Goal: Task Accomplishment & Management: Use online tool/utility

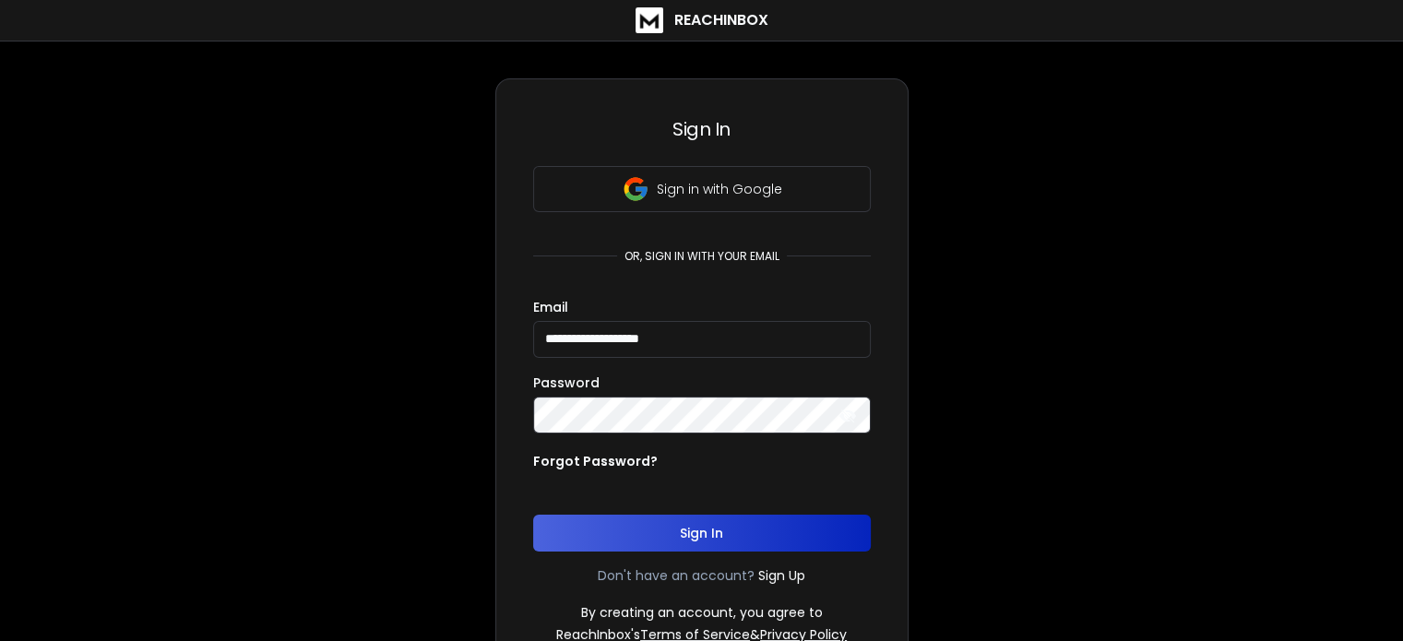
click at [704, 536] on button "Sign In" at bounding box center [702, 533] width 338 height 37
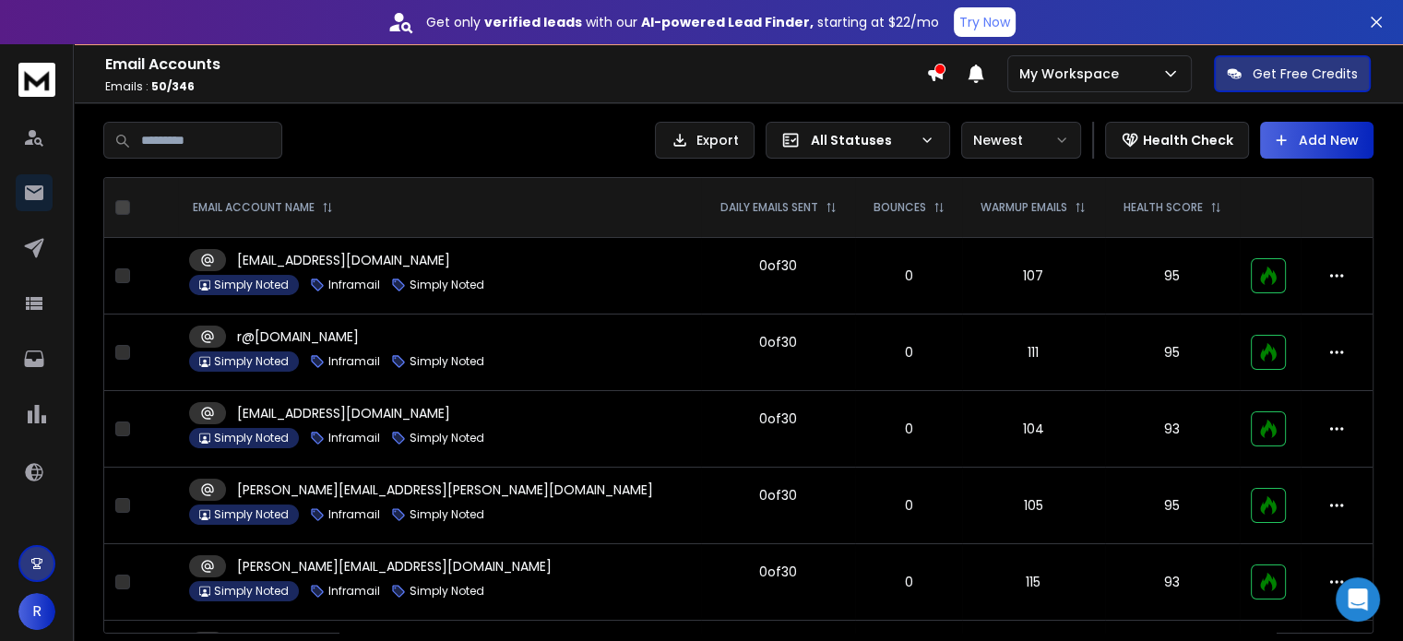
click at [912, 141] on p "All Statuses" at bounding box center [861, 140] width 101 height 18
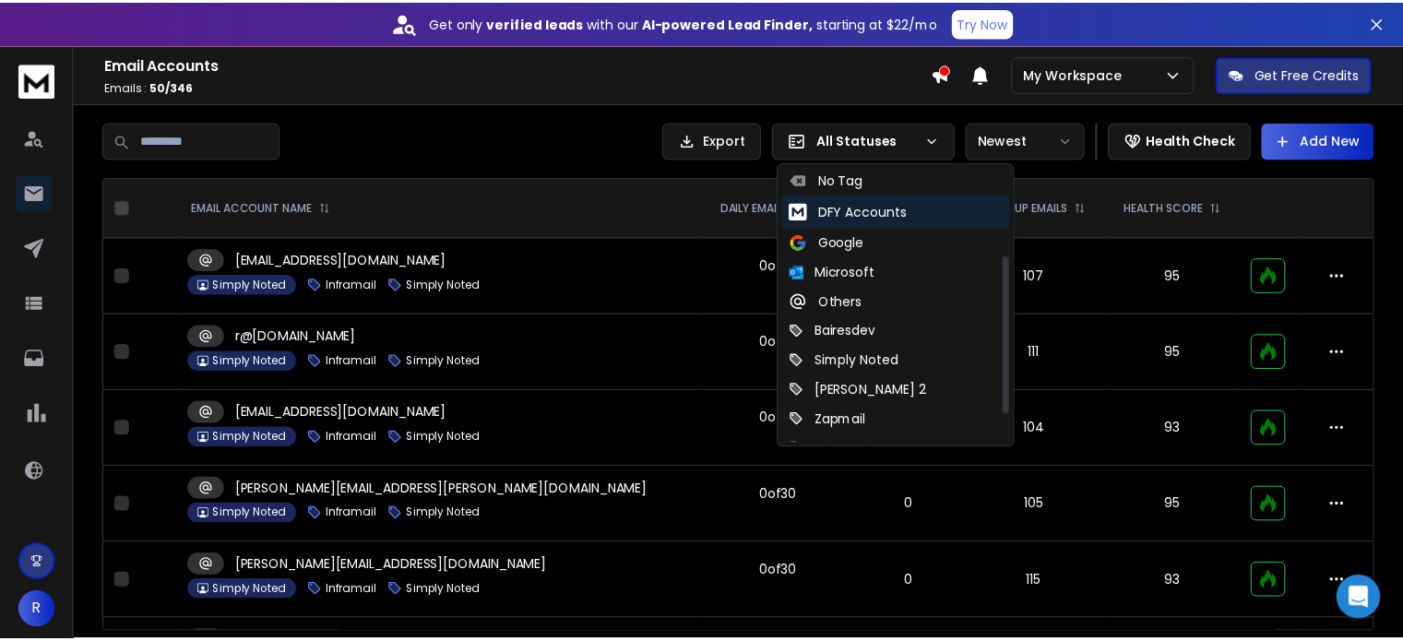
scroll to position [202, 0]
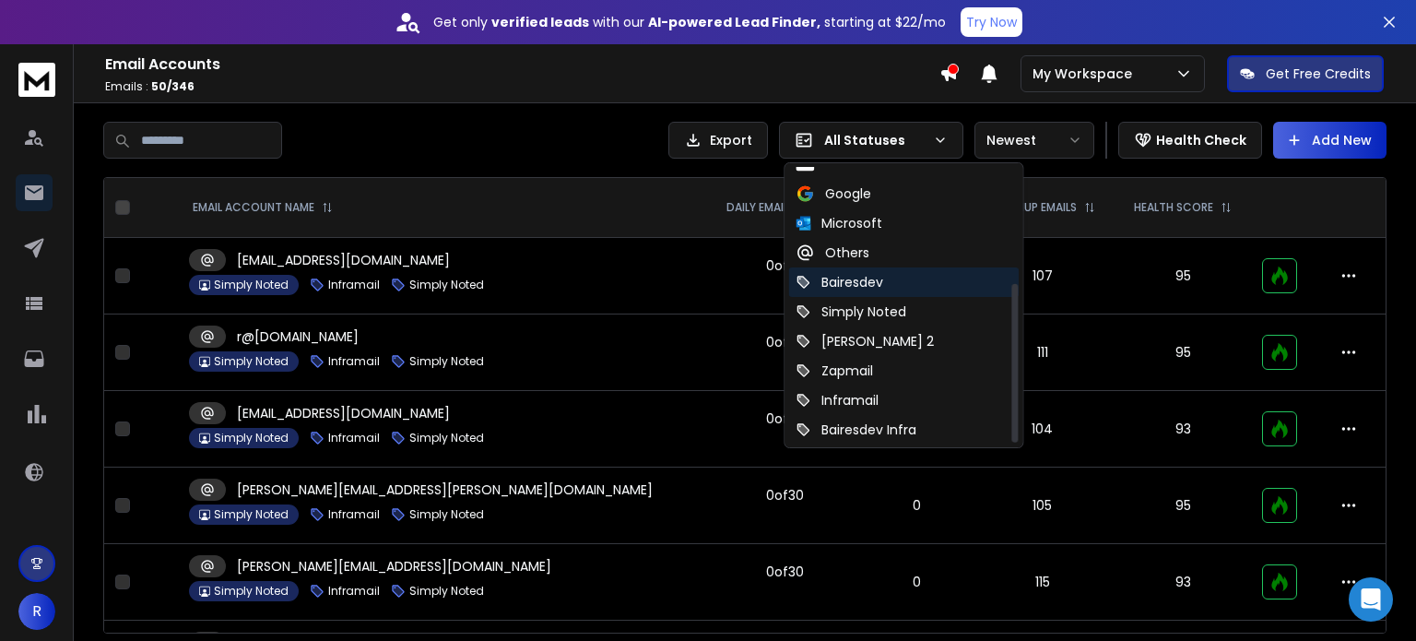
click at [877, 280] on div "Bairesdev" at bounding box center [840, 282] width 88 height 18
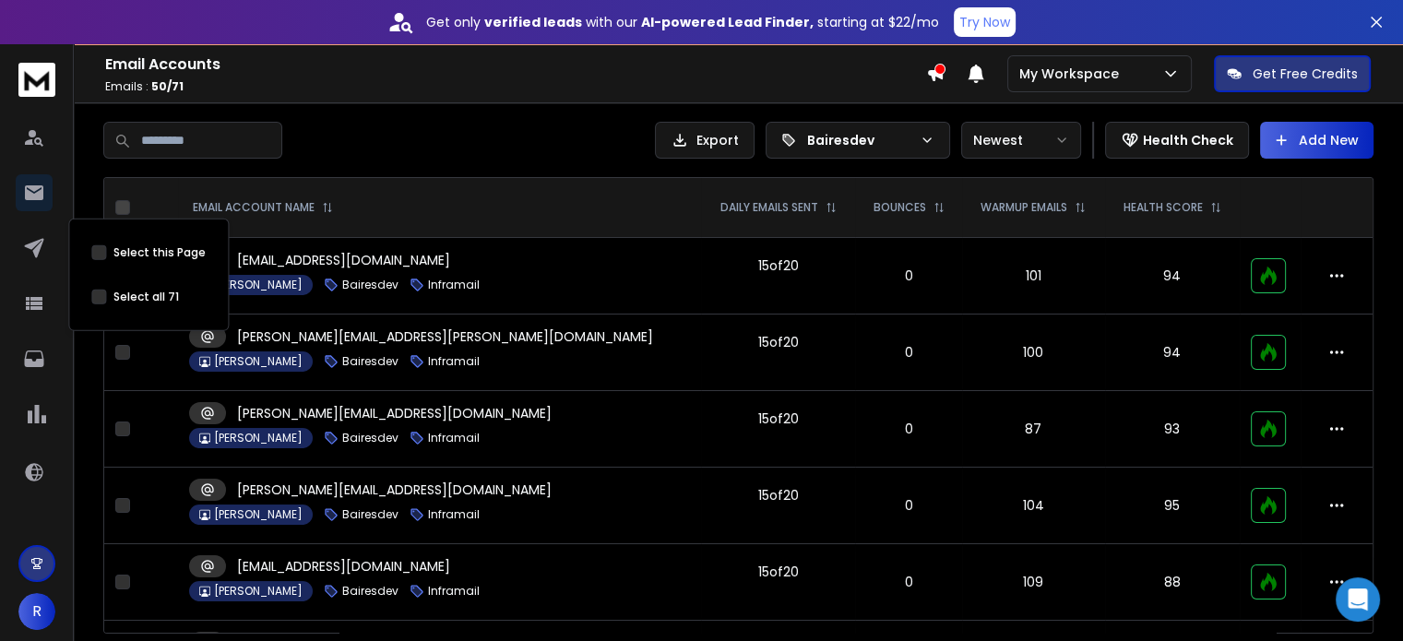
click at [100, 291] on button "Select this Page" at bounding box center [98, 297] width 15 height 15
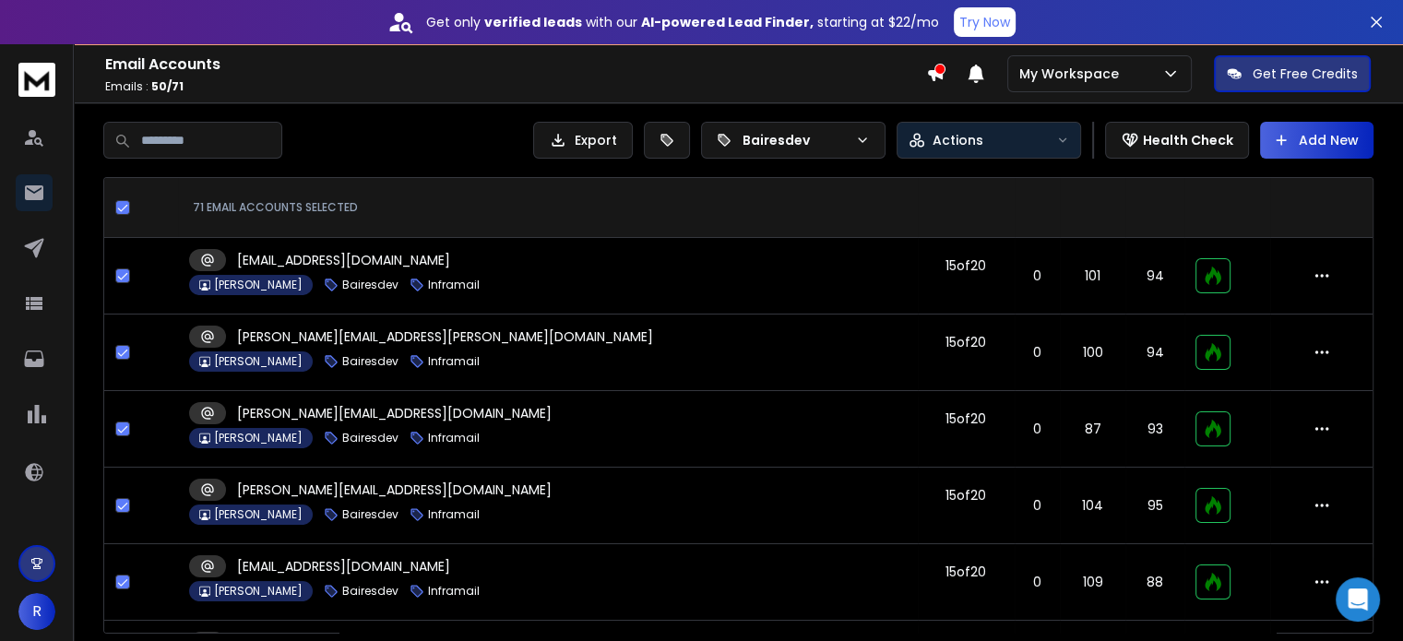
click at [1033, 132] on div "Actions" at bounding box center [978, 140] width 140 height 18
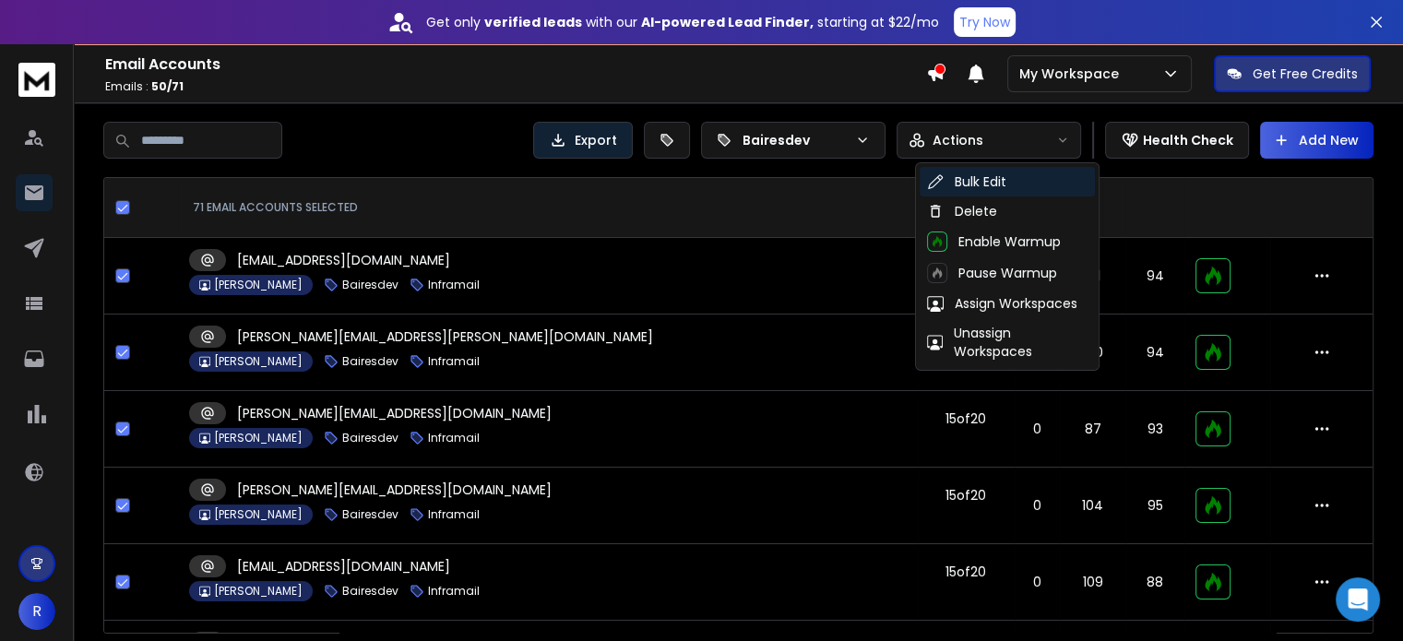
click at [631, 138] on button "Export" at bounding box center [583, 140] width 100 height 37
